Goal: Task Accomplishment & Management: Manage account settings

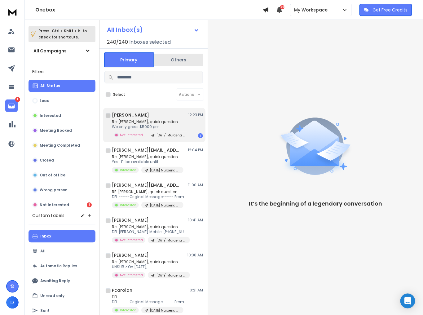
click at [134, 121] on p "Re: Jean, quick question" at bounding box center [149, 121] width 74 height 5
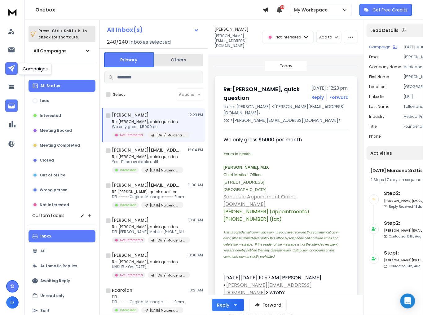
click at [11, 70] on icon at bounding box center [11, 68] width 7 height 7
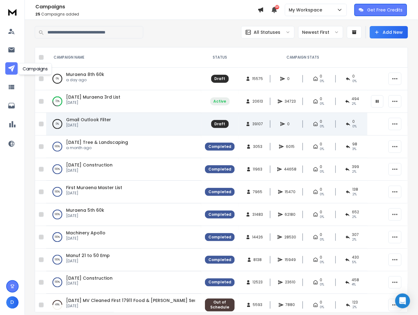
click at [84, 120] on span "Gmail Outlook Filter" at bounding box center [88, 120] width 45 height 6
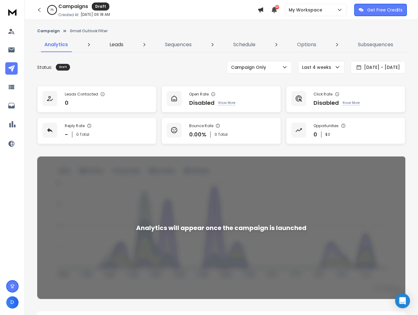
click at [114, 43] on p "Leads" at bounding box center [117, 44] width 14 height 7
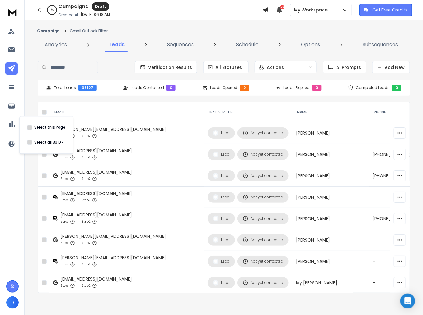
click at [29, 141] on button "Select this Page" at bounding box center [29, 142] width 5 height 5
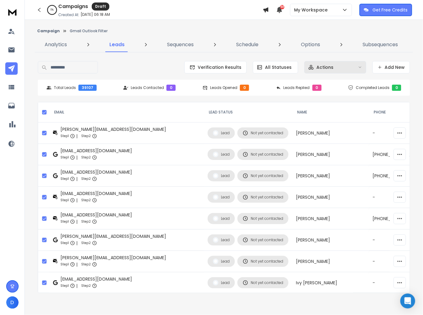
click at [341, 66] on div "Actions" at bounding box center [332, 67] width 47 height 6
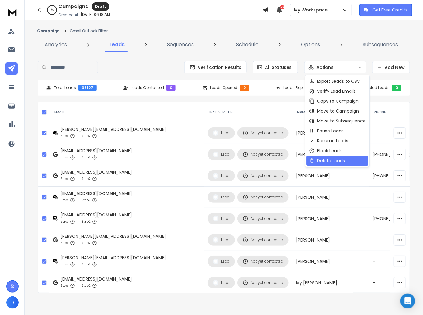
click at [331, 161] on p "Delete Leads" at bounding box center [331, 161] width 28 height 6
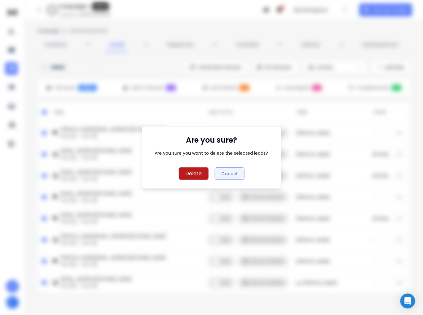
click at [184, 174] on button "Delete" at bounding box center [194, 173] width 30 height 12
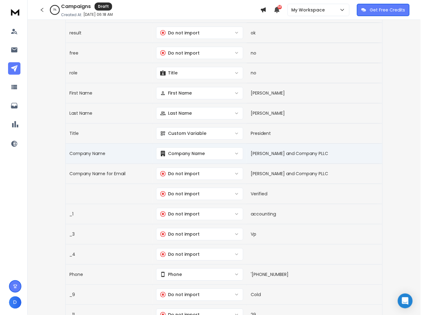
scroll to position [172, 0]
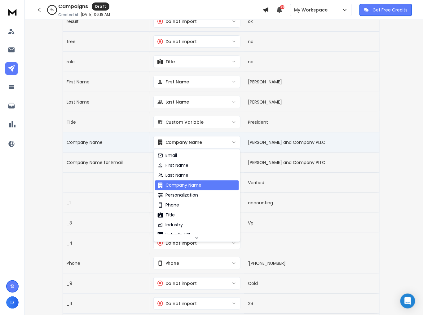
click at [202, 141] on button "Company Name" at bounding box center [196, 142] width 87 height 12
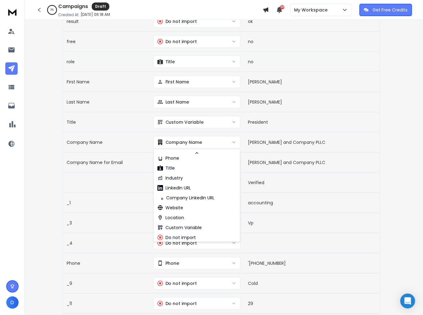
scroll to position [56, 0]
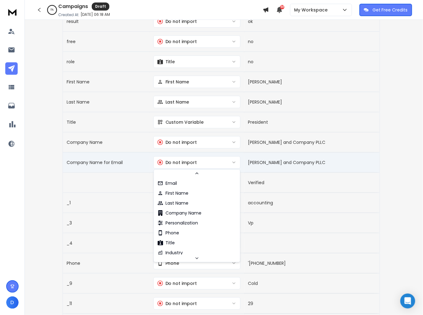
click at [181, 162] on div "Do not import" at bounding box center [178, 162] width 40 height 6
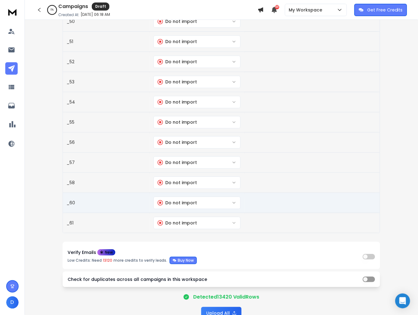
scroll to position [1256, 0]
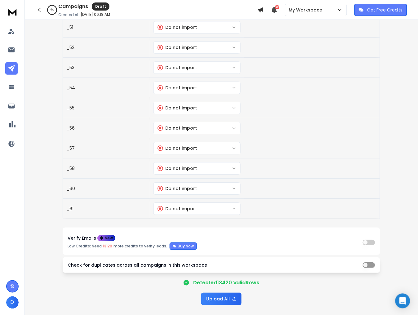
click at [221, 299] on button "Upload All" at bounding box center [221, 299] width 40 height 12
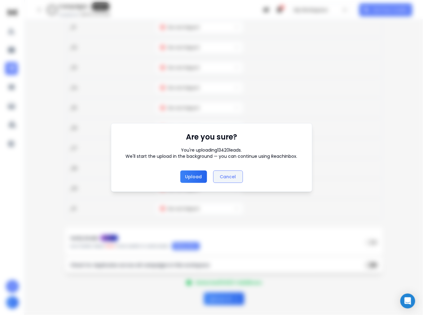
click at [191, 175] on button "Upload" at bounding box center [193, 177] width 27 height 12
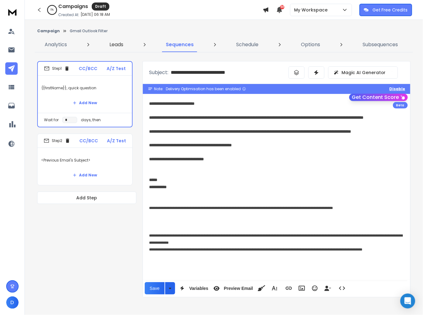
click at [112, 44] on p "Leads" at bounding box center [116, 44] width 14 height 7
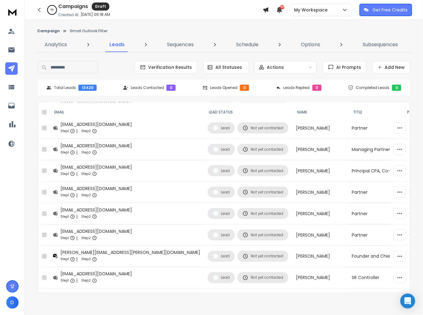
scroll to position [241, 0]
click at [300, 66] on div "Actions" at bounding box center [282, 67] width 47 height 6
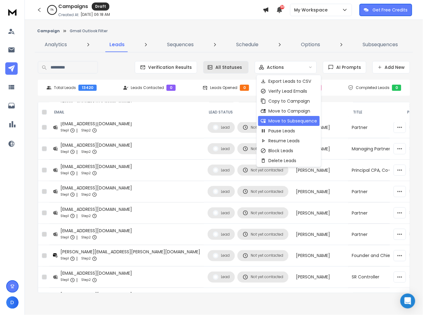
click at [231, 69] on p "All Statuses" at bounding box center [228, 67] width 27 height 6
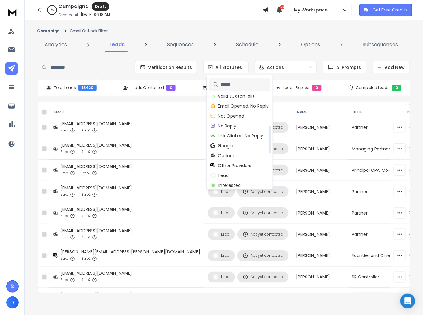
scroll to position [172, 0]
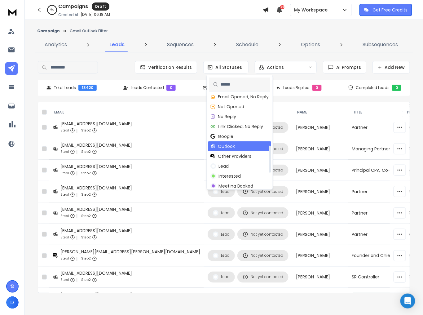
click at [228, 149] on div "Outlook" at bounding box center [239, 146] width 63 height 10
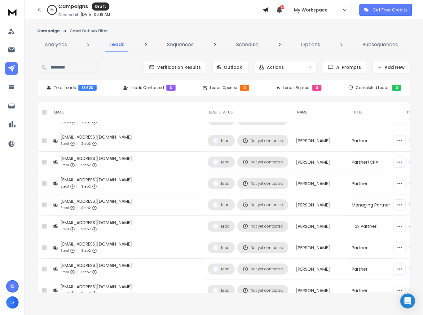
scroll to position [910, 0]
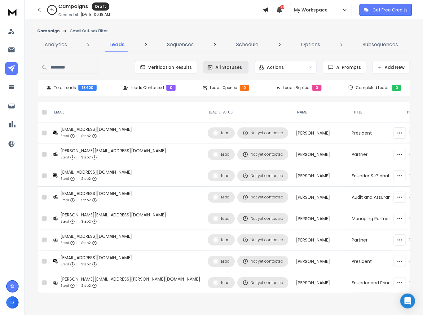
click at [226, 69] on p "All Statuses" at bounding box center [228, 67] width 27 height 6
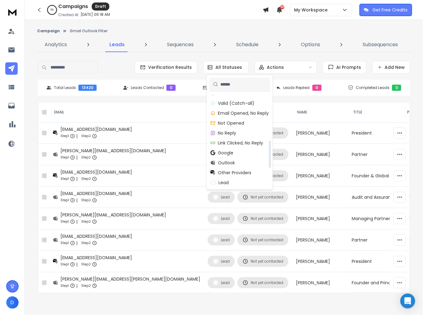
scroll to position [155, 0]
click at [232, 163] on p "Outlook" at bounding box center [226, 163] width 17 height 6
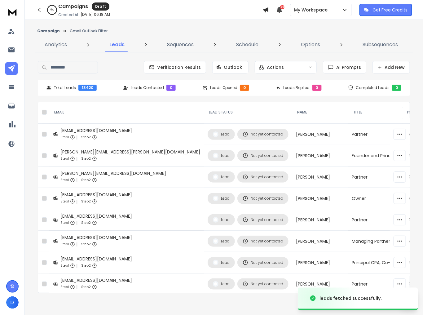
scroll to position [69, 0]
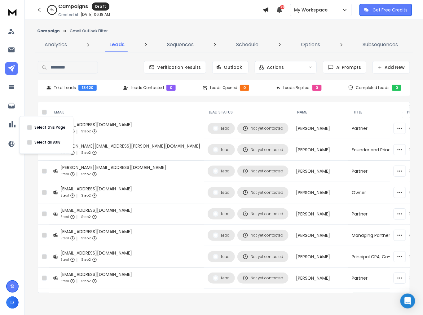
click at [29, 142] on button "Select this Page" at bounding box center [29, 142] width 5 height 5
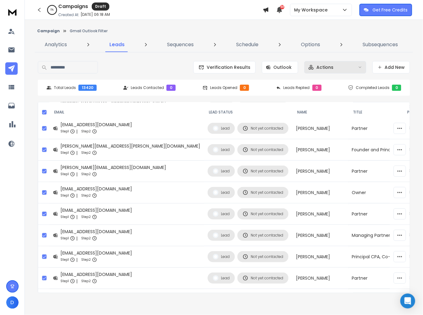
drag, startPoint x: 289, startPoint y: 67, endPoint x: 324, endPoint y: 67, distance: 35.0
click at [323, 67] on div "Verification Results Outlook Actions Add New" at bounding box center [301, 67] width 217 height 12
click at [327, 67] on p "Actions" at bounding box center [325, 67] width 17 height 6
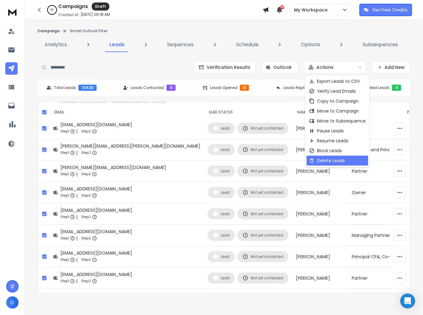
drag, startPoint x: 321, startPoint y: 155, endPoint x: 320, endPoint y: 159, distance: 3.8
click at [320, 159] on div "Export Leads to CSV Verify Lead Emails Copy to Campaign Move to Campaign Move t…" at bounding box center [338, 120] width 62 height 89
click at [318, 159] on p "Delete Leads" at bounding box center [331, 161] width 28 height 6
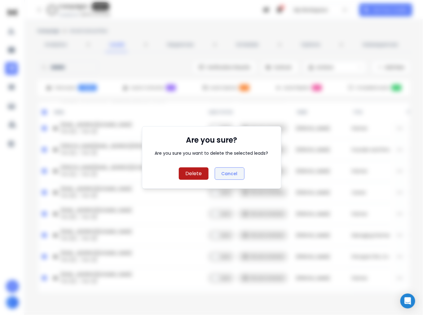
click at [197, 172] on button "Delete" at bounding box center [194, 173] width 30 height 12
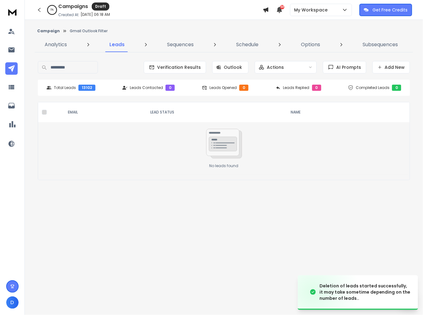
scroll to position [0, 0]
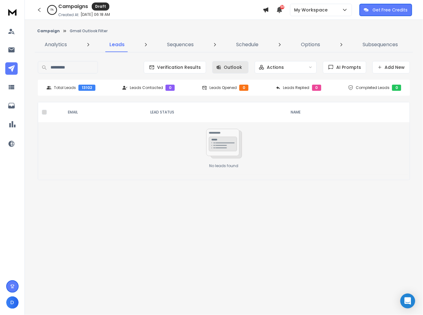
click at [244, 69] on button "Outlook" at bounding box center [230, 67] width 36 height 12
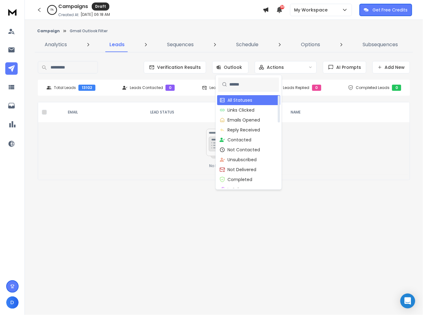
click at [243, 100] on p "All Statuses" at bounding box center [240, 100] width 25 height 6
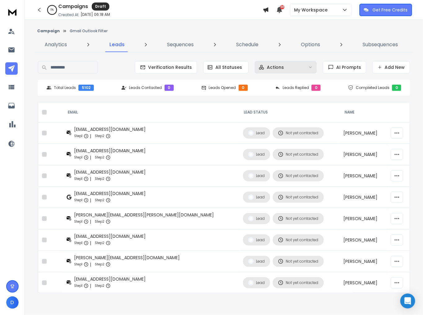
click at [313, 69] on icon "button" at bounding box center [311, 67] width 4 height 5
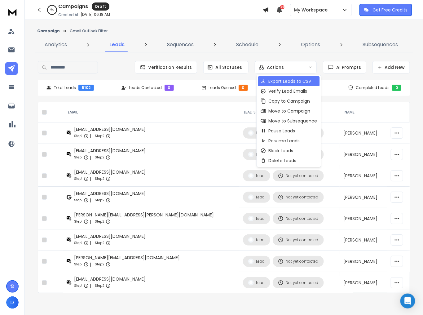
click at [290, 78] on p "Export Leads to CSV" at bounding box center [290, 81] width 43 height 6
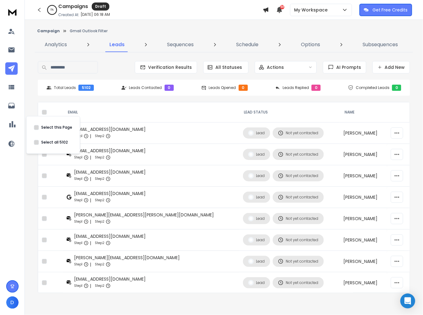
drag, startPoint x: 36, startPoint y: 143, endPoint x: 40, endPoint y: 141, distance: 4.7
click at [36, 143] on button "Select this Page" at bounding box center [36, 142] width 5 height 5
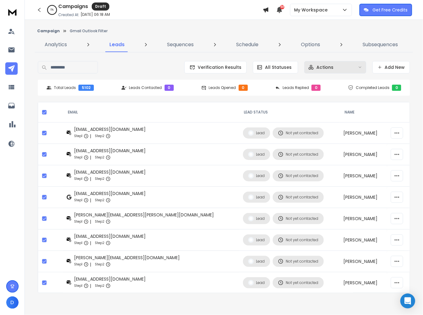
click at [324, 67] on p "Actions" at bounding box center [325, 67] width 17 height 6
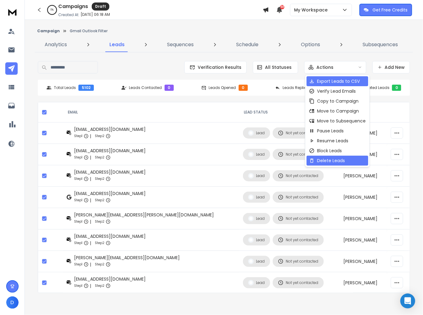
click at [320, 159] on p "Delete Leads" at bounding box center [331, 161] width 28 height 6
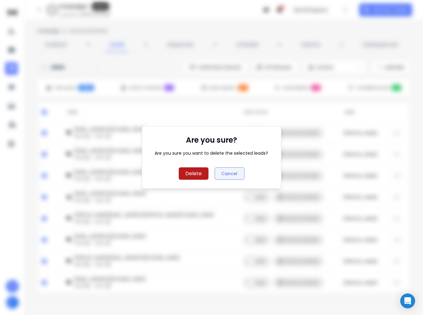
drag, startPoint x: 193, startPoint y: 171, endPoint x: 184, endPoint y: 171, distance: 9.0
click at [193, 171] on button "Delete" at bounding box center [194, 173] width 30 height 12
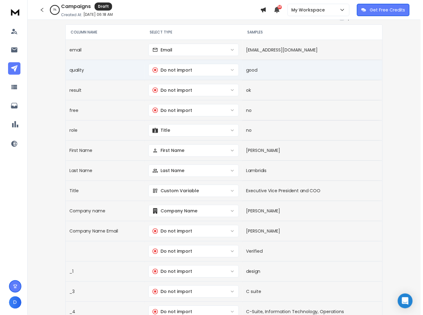
scroll to position [138, 0]
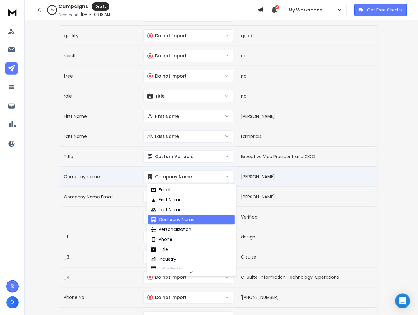
click at [206, 178] on button "Company Name" at bounding box center [188, 177] width 91 height 12
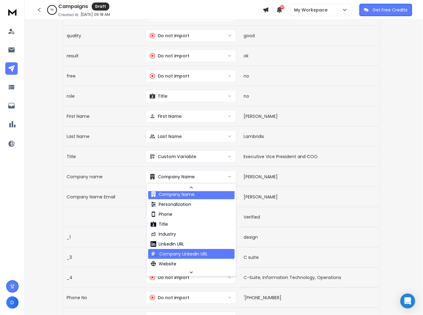
scroll to position [56, 0]
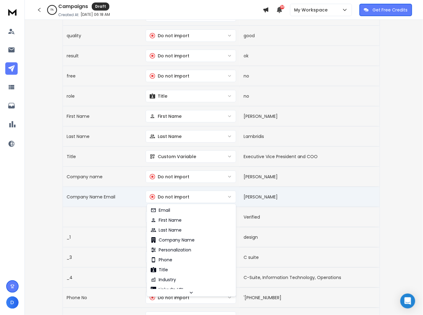
click at [175, 194] on div "Do not import" at bounding box center [170, 197] width 40 height 6
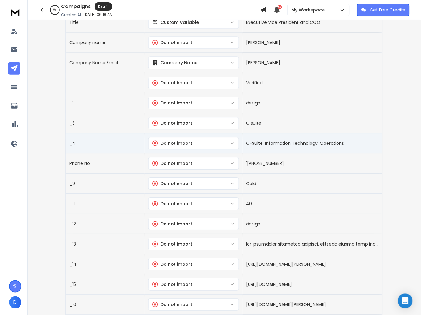
scroll to position [275, 0]
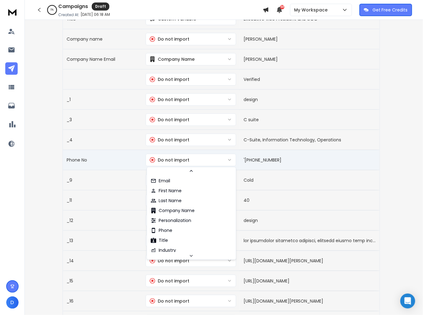
click at [207, 158] on button "Do not import" at bounding box center [191, 160] width 91 height 12
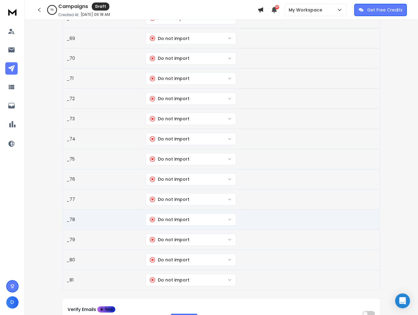
scroll to position [1679, 0]
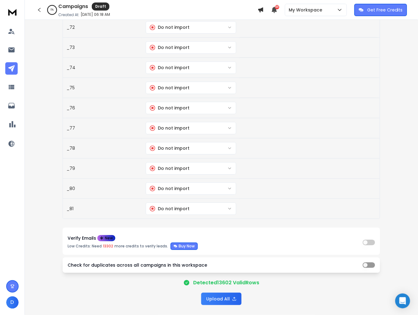
click at [220, 299] on button "Upload All" at bounding box center [221, 299] width 40 height 12
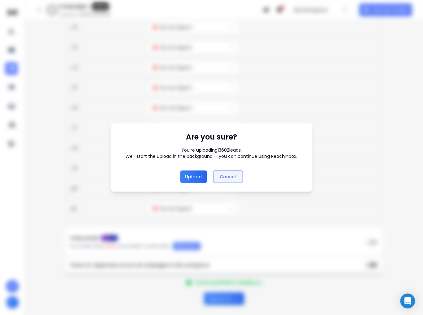
click at [193, 173] on button "Upload" at bounding box center [193, 177] width 27 height 12
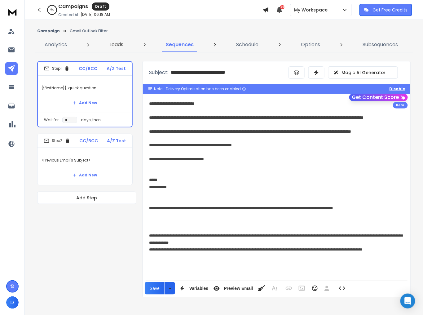
click at [117, 45] on p "Leads" at bounding box center [116, 44] width 14 height 7
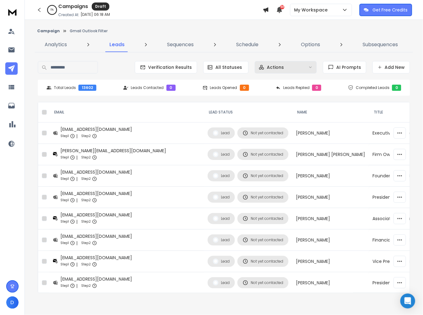
click at [281, 66] on p "Actions" at bounding box center [275, 67] width 17 height 6
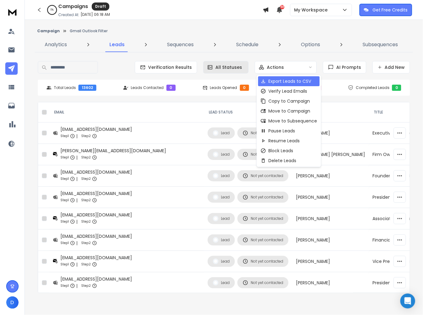
click at [233, 66] on p "All Statuses" at bounding box center [228, 67] width 27 height 6
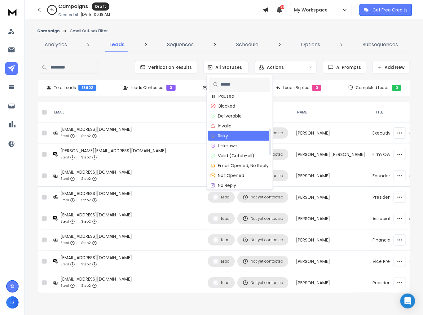
scroll to position [172, 0]
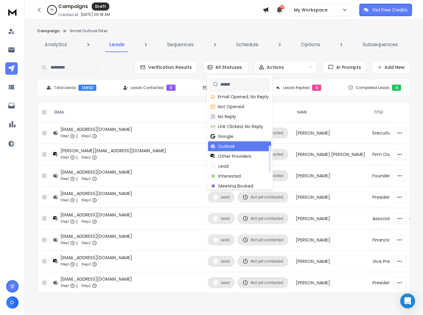
click at [235, 144] on div "Outlook" at bounding box center [239, 146] width 63 height 10
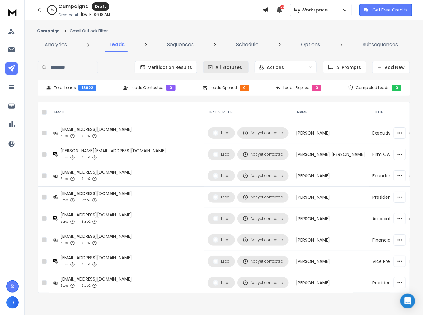
click at [239, 69] on p "All Statuses" at bounding box center [228, 67] width 27 height 6
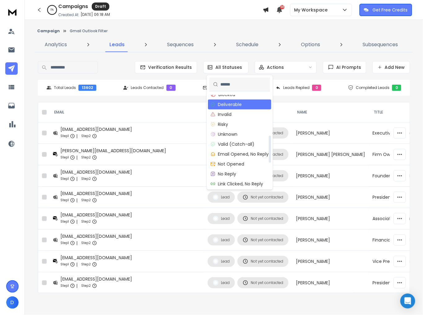
scroll to position [138, 0]
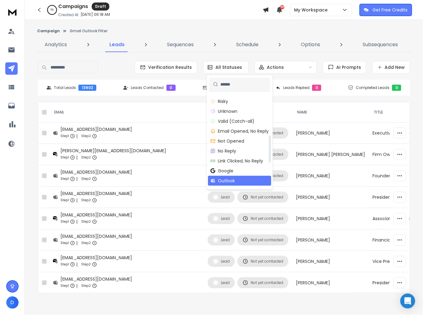
click at [229, 180] on p "Outlook" at bounding box center [226, 181] width 17 height 6
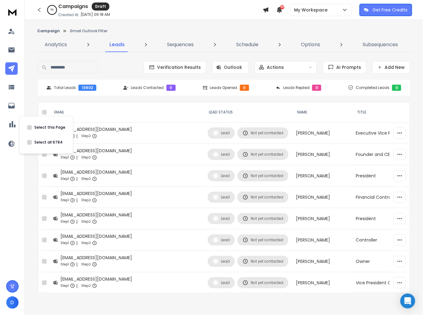
click at [30, 143] on button "Select this Page" at bounding box center [29, 142] width 5 height 5
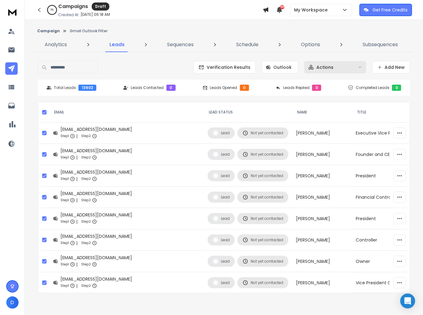
click at [334, 68] on div "Actions" at bounding box center [332, 67] width 47 height 6
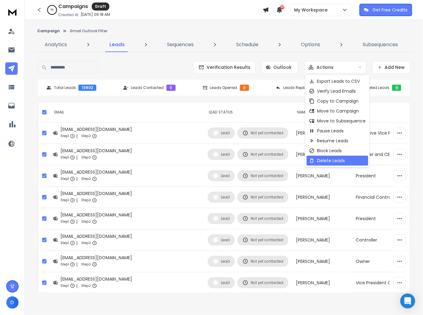
click at [326, 159] on p "Delete Leads" at bounding box center [331, 161] width 28 height 6
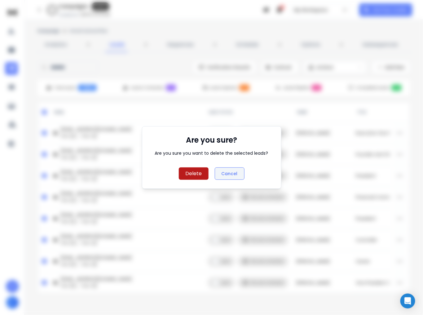
click at [191, 175] on button "Delete" at bounding box center [194, 173] width 30 height 12
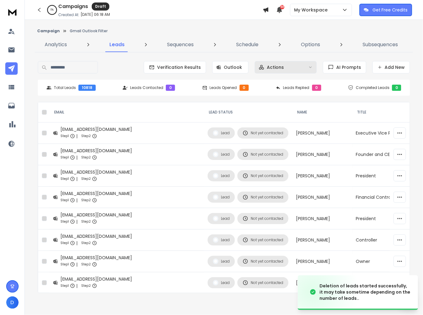
click at [310, 68] on icon "button" at bounding box center [311, 67] width 4 height 5
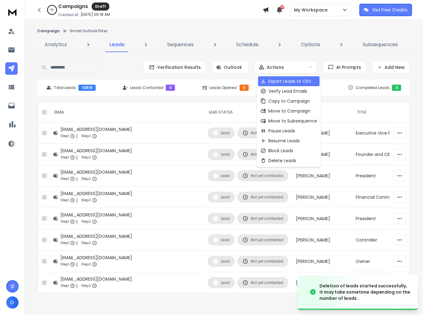
click at [300, 82] on p "Export Leads to CSV" at bounding box center [290, 81] width 43 height 6
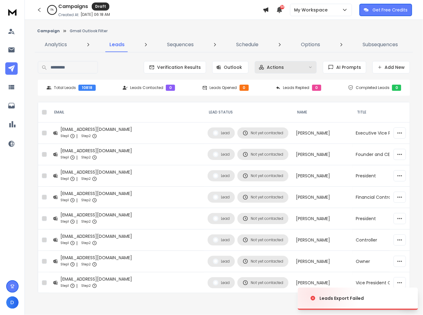
click at [315, 66] on button "Actions" at bounding box center [286, 67] width 62 height 12
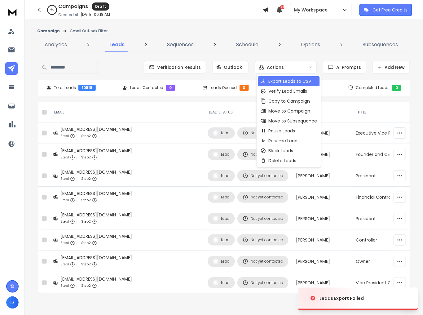
click at [300, 81] on p "Export Leads to CSV" at bounding box center [290, 81] width 43 height 6
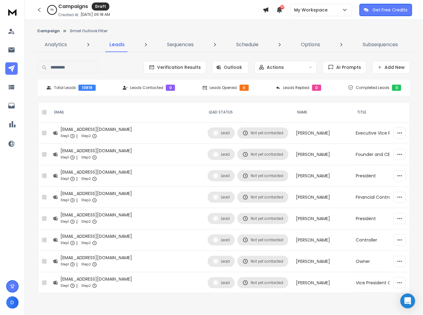
click at [132, 109] on th "EMAIL" at bounding box center [126, 112] width 155 height 20
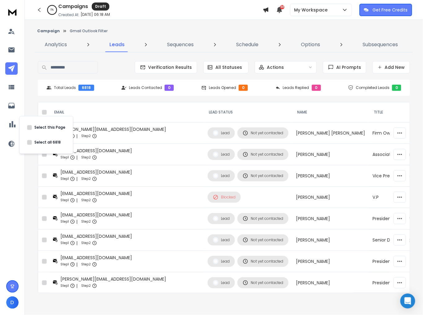
click at [29, 142] on button "Select this Page" at bounding box center [29, 142] width 5 height 5
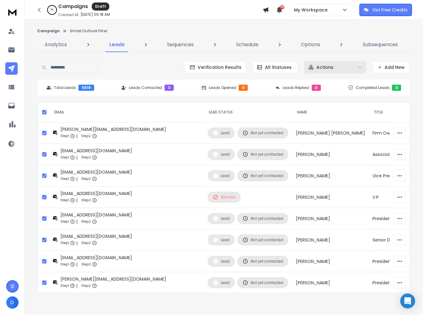
click at [360, 66] on icon "button" at bounding box center [360, 67] width 4 height 5
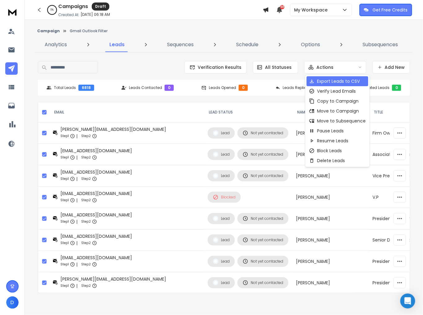
click at [353, 79] on p "Export Leads to CSV" at bounding box center [338, 81] width 43 height 6
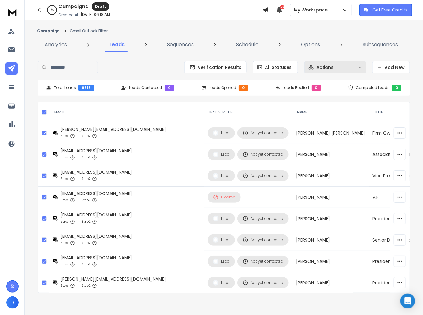
click at [353, 69] on div "Actions" at bounding box center [332, 67] width 47 height 6
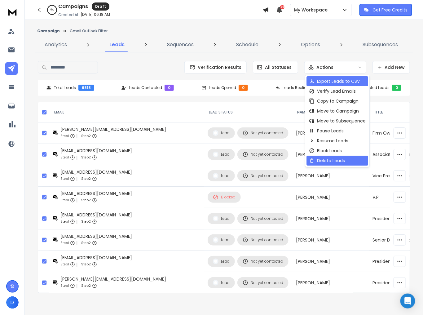
click at [325, 162] on p "Delete Leads" at bounding box center [331, 161] width 28 height 6
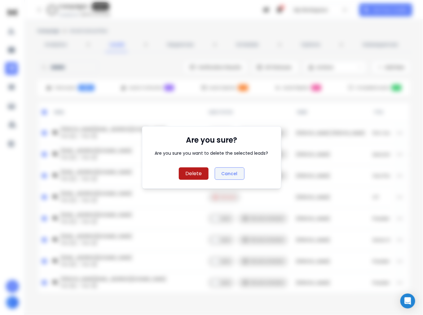
click at [193, 175] on button "Delete" at bounding box center [194, 173] width 30 height 12
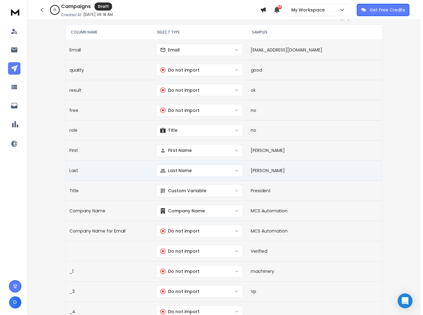
scroll to position [138, 0]
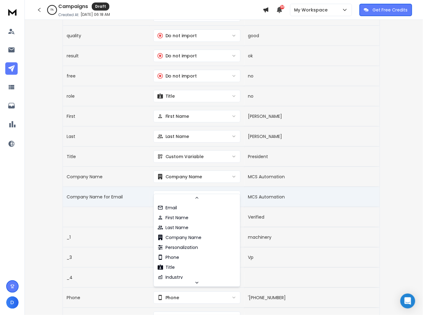
click at [190, 191] on button "Do not import" at bounding box center [196, 197] width 87 height 12
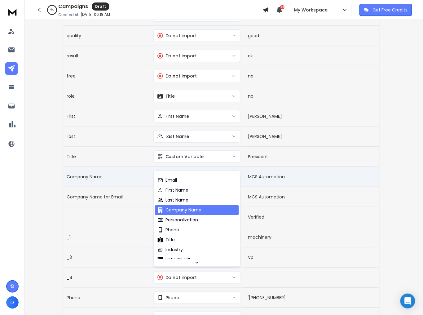
click at [193, 174] on div "Company Name" at bounding box center [180, 177] width 45 height 6
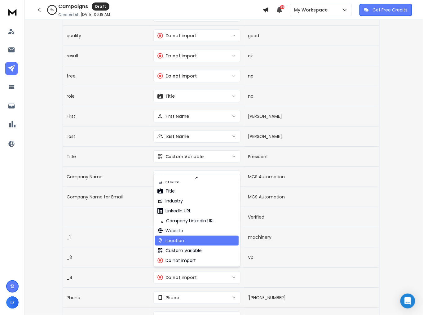
scroll to position [56, 0]
drag, startPoint x: 188, startPoint y: 262, endPoint x: 189, endPoint y: 249, distance: 13.2
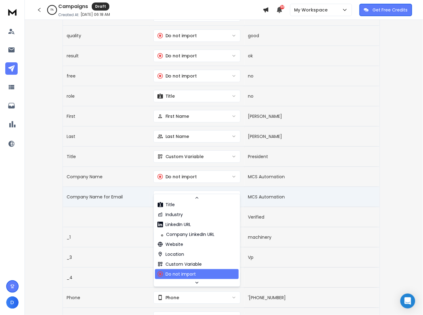
click at [184, 194] on div "Do not import" at bounding box center [178, 197] width 40 height 6
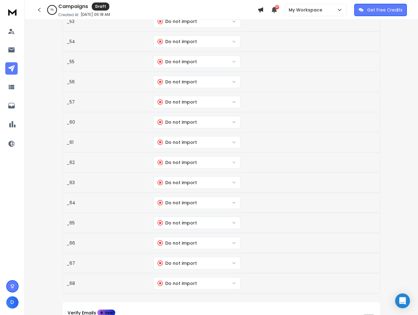
scroll to position [1367, 0]
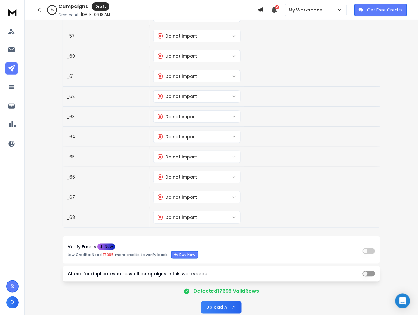
click at [223, 301] on button "Upload All" at bounding box center [221, 307] width 40 height 12
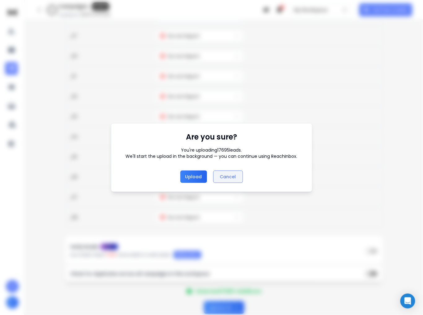
click at [187, 174] on button "Upload" at bounding box center [193, 177] width 27 height 12
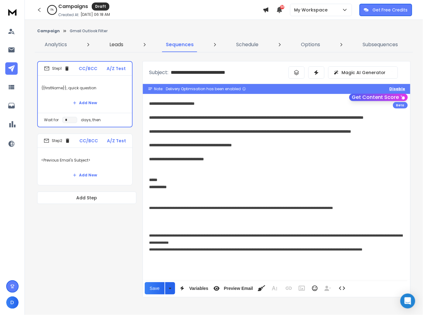
drag, startPoint x: 110, startPoint y: 41, endPoint x: 117, endPoint y: 43, distance: 7.0
click at [110, 42] on p "Leads" at bounding box center [116, 44] width 14 height 7
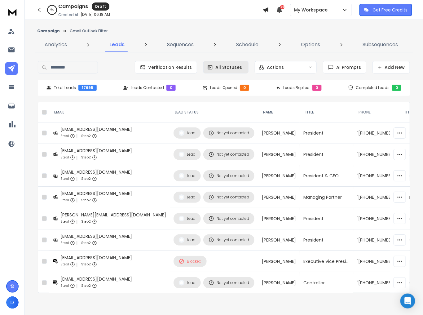
click at [239, 64] on p "All Statuses" at bounding box center [228, 67] width 27 height 6
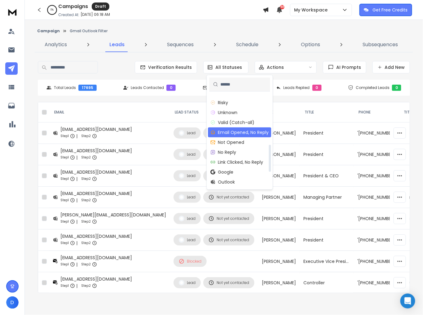
scroll to position [172, 0]
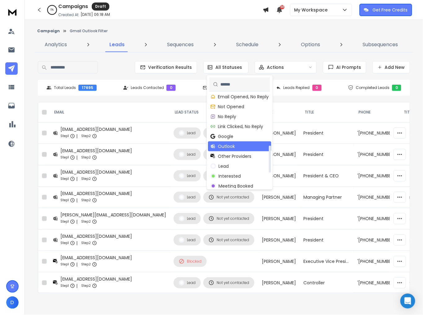
click at [239, 147] on div "Outlook" at bounding box center [239, 146] width 63 height 10
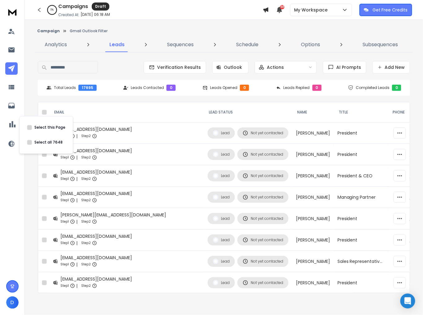
click at [29, 142] on button "Select this Page" at bounding box center [29, 142] width 5 height 5
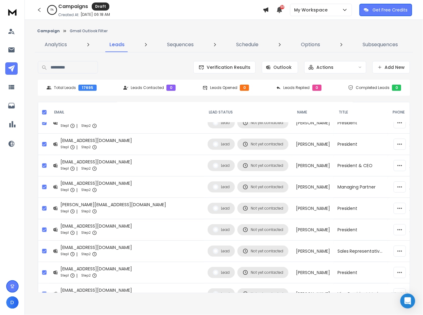
scroll to position [0, 0]
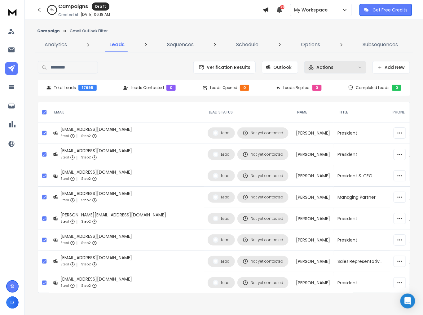
click at [354, 71] on button "Actions" at bounding box center [335, 67] width 62 height 12
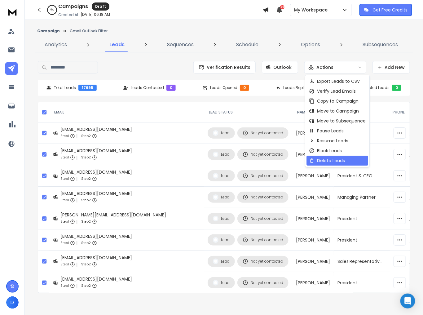
click at [329, 161] on p "Delete Leads" at bounding box center [331, 161] width 28 height 6
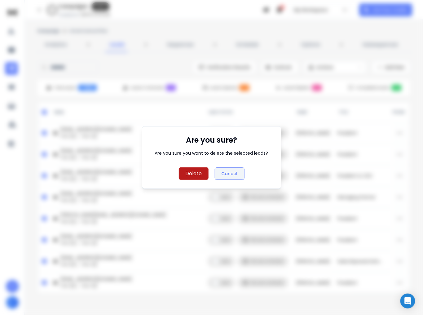
click at [188, 171] on button "Delete" at bounding box center [194, 173] width 30 height 12
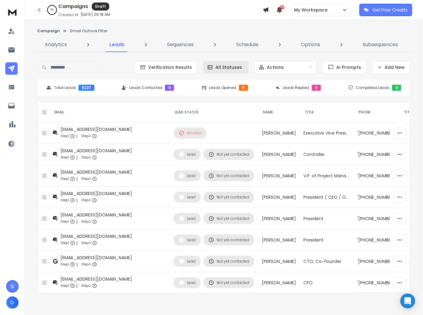
drag, startPoint x: 235, startPoint y: 64, endPoint x: 238, endPoint y: 66, distance: 3.3
click at [236, 64] on p "All Statuses" at bounding box center [228, 67] width 27 height 6
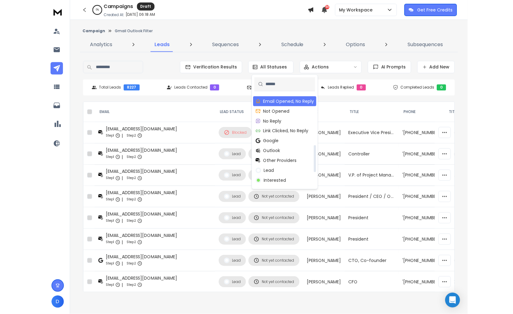
scroll to position [172, 0]
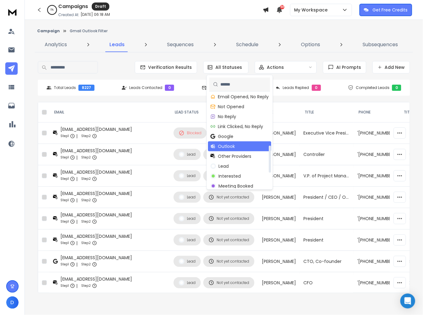
click at [228, 144] on p "Outlook" at bounding box center [226, 146] width 17 height 6
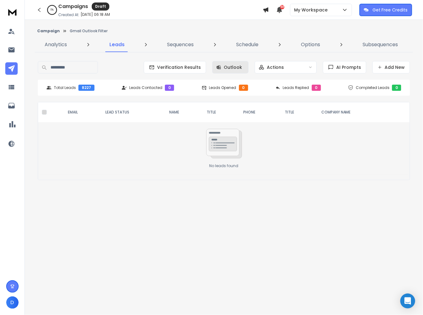
click at [236, 65] on p "Outlook" at bounding box center [233, 67] width 18 height 6
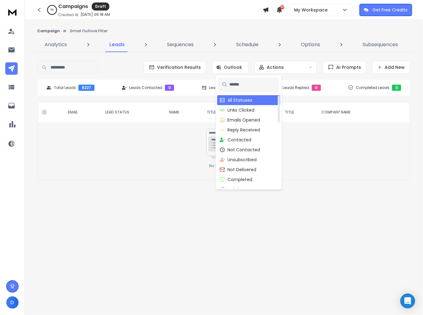
click at [241, 98] on p "All Statuses" at bounding box center [240, 100] width 25 height 6
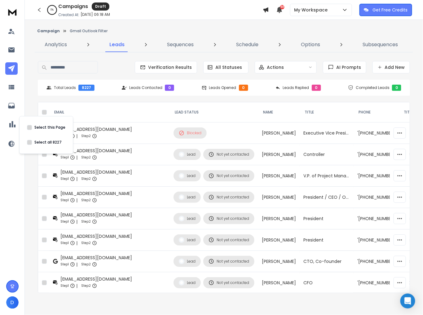
drag, startPoint x: 30, startPoint y: 143, endPoint x: 60, endPoint y: 137, distance: 31.3
click at [30, 143] on button "Select this Page" at bounding box center [29, 142] width 5 height 5
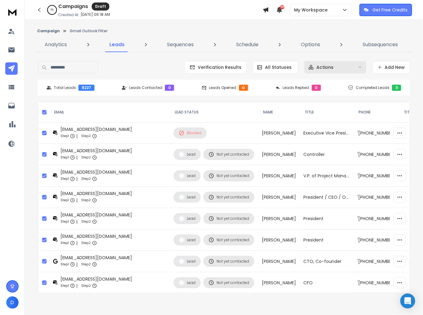
click at [358, 65] on icon "button" at bounding box center [360, 67] width 4 height 5
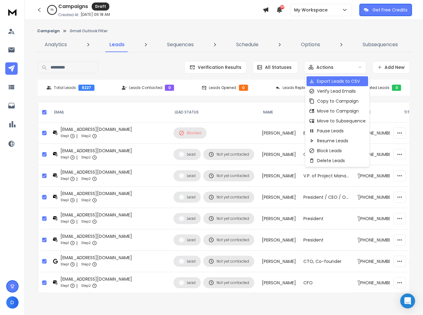
click at [340, 82] on p "Export Leads to CSV" at bounding box center [338, 81] width 43 height 6
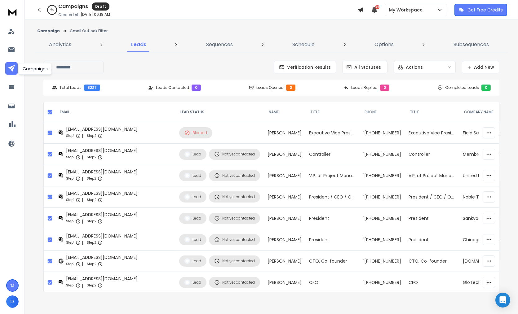
click at [12, 74] on link at bounding box center [11, 68] width 12 height 12
